Goal: Task Accomplishment & Management: Use online tool/utility

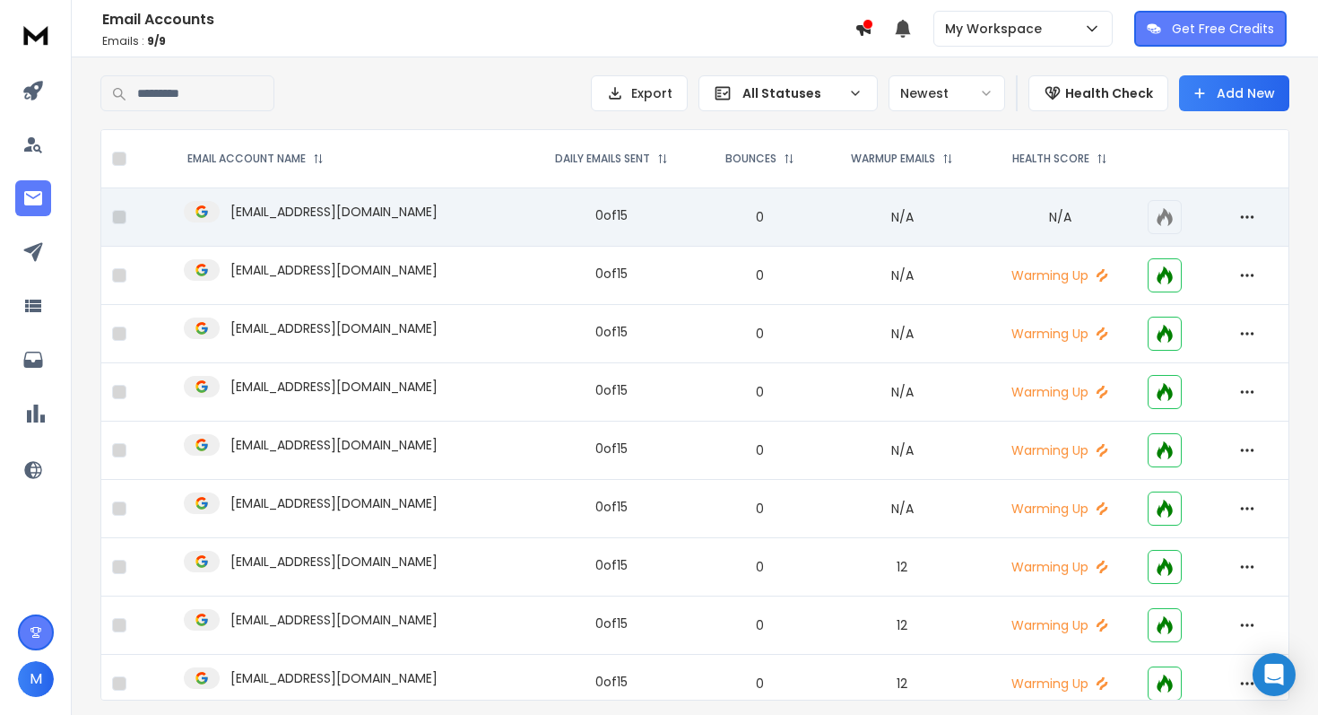
click at [1170, 216] on icon at bounding box center [1165, 217] width 18 height 18
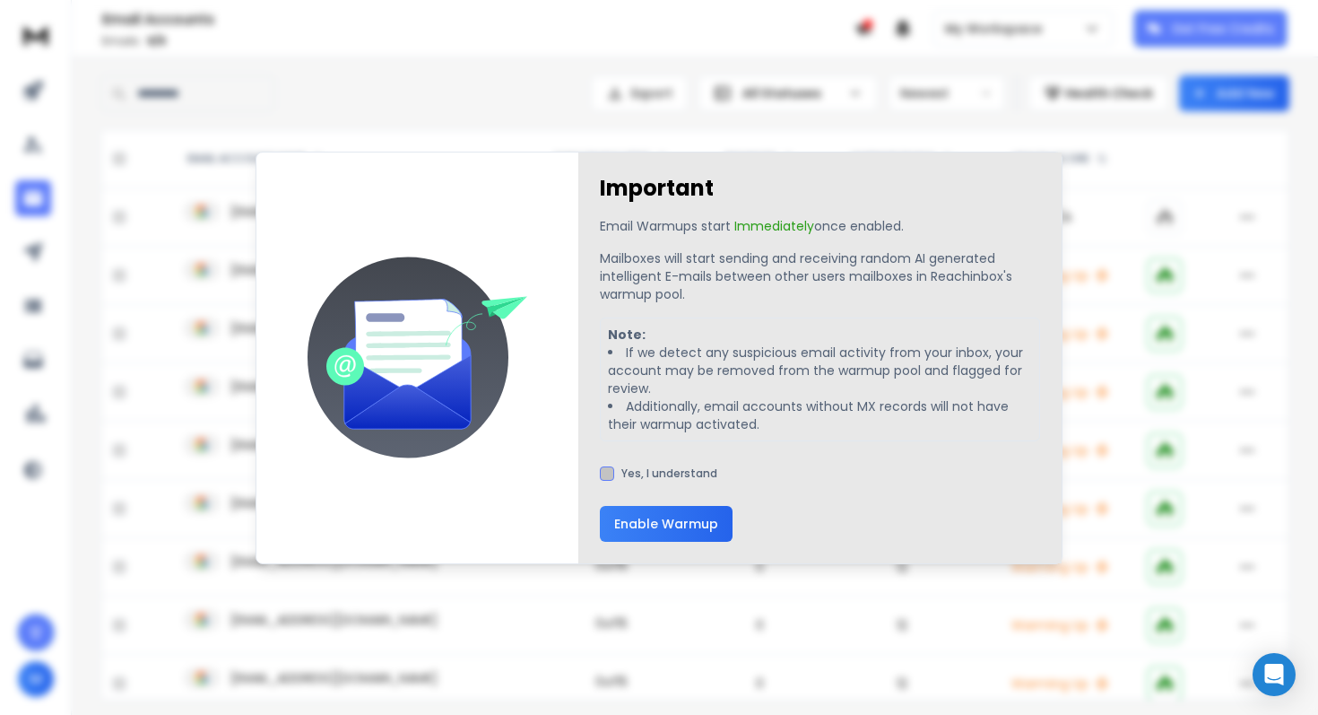
click at [609, 471] on button "Yes, I understand" at bounding box center [607, 473] width 14 height 14
click at [644, 521] on button "Enable Warmup" at bounding box center [666, 524] width 133 height 36
